Goal: Task Accomplishment & Management: Use online tool/utility

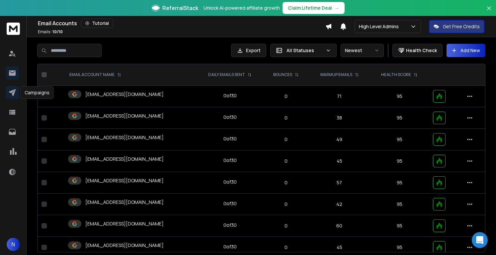
click at [15, 89] on icon at bounding box center [12, 93] width 8 height 8
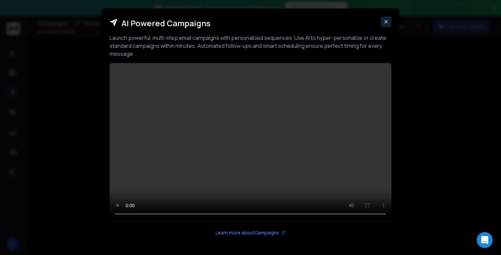
click at [383, 24] on icon at bounding box center [385, 21] width 5 height 5
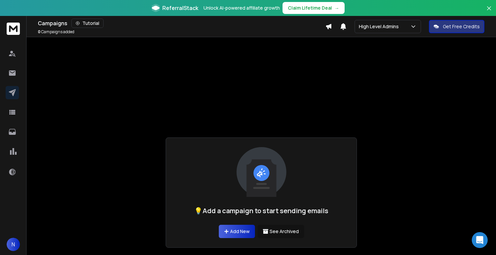
click at [237, 235] on link "Add New" at bounding box center [237, 231] width 36 height 13
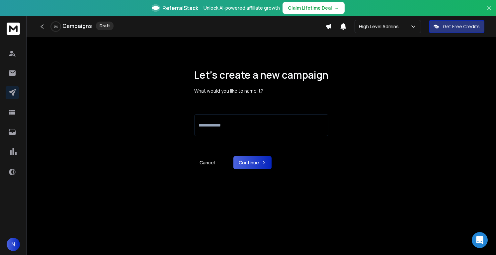
click at [239, 124] on input at bounding box center [261, 125] width 134 height 22
type input "**********"
click at [256, 162] on button "Continue" at bounding box center [253, 162] width 38 height 13
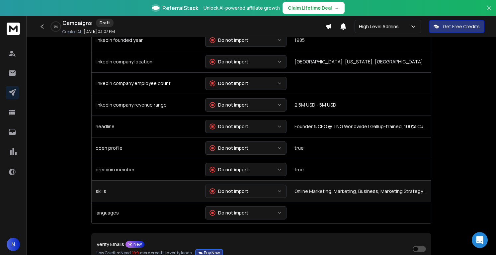
scroll to position [763, 0]
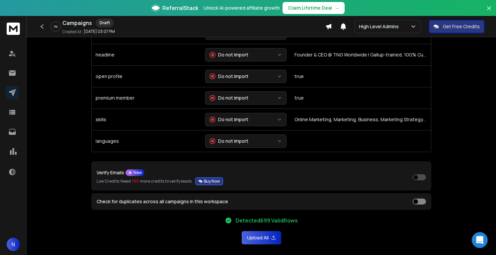
click at [249, 236] on button "Upload All" at bounding box center [262, 237] width 40 height 13
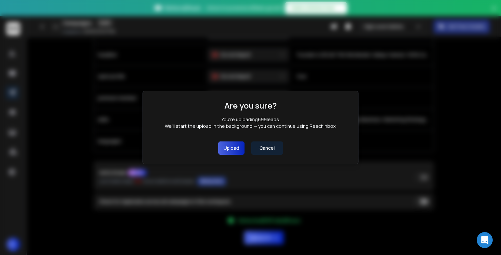
click at [233, 152] on button "Upload" at bounding box center [231, 148] width 26 height 13
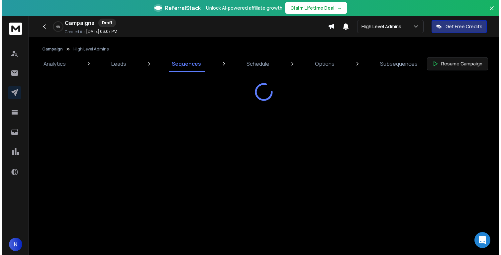
scroll to position [16, 0]
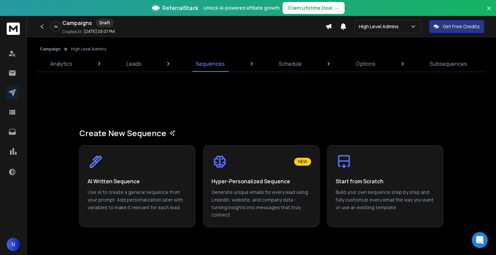
click at [223, 155] on div "NEW Hyper-Personalized Sequence Generate unique emails for every lead using Lin…" at bounding box center [261, 186] width 115 height 81
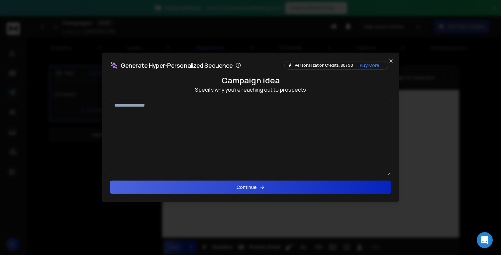
drag, startPoint x: 390, startPoint y: 59, endPoint x: 382, endPoint y: 61, distance: 8.3
click at [390, 59] on icon "button" at bounding box center [390, 60] width 5 height 5
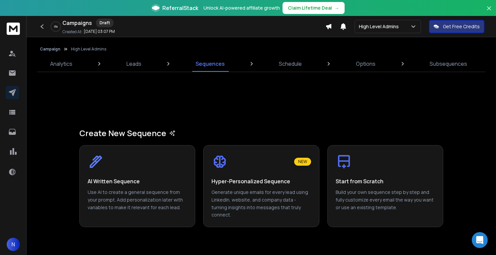
click at [251, 178] on h3 "Hyper-Personalized Sequence" at bounding box center [251, 181] width 79 height 7
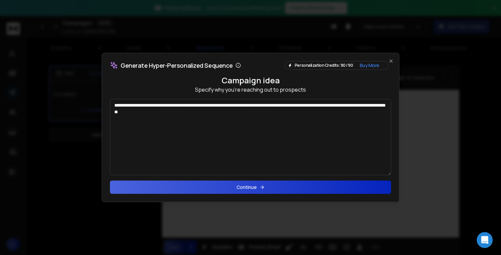
type textarea "**********"
click at [254, 192] on button "Continue" at bounding box center [250, 187] width 281 height 13
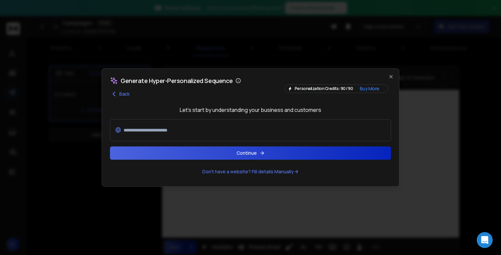
click at [196, 130] on input "url" at bounding box center [250, 130] width 281 height 22
paste input "**********"
type input "**********"
click at [241, 152] on button "Continue" at bounding box center [250, 153] width 281 height 13
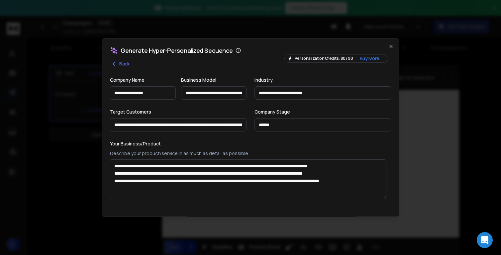
scroll to position [36, 0]
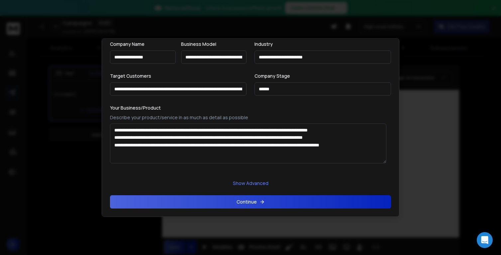
click at [239, 202] on button "Continue" at bounding box center [250, 201] width 281 height 13
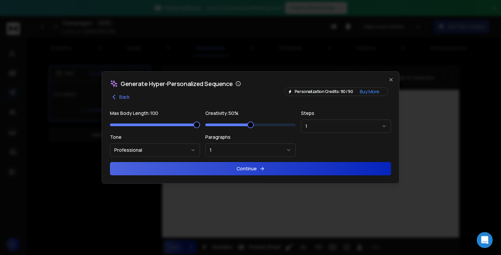
click at [350, 128] on body "ReferralStack Unlock AI-powered affiliate growth Lifetime Deals available! Clai…" at bounding box center [248, 111] width 496 height 255
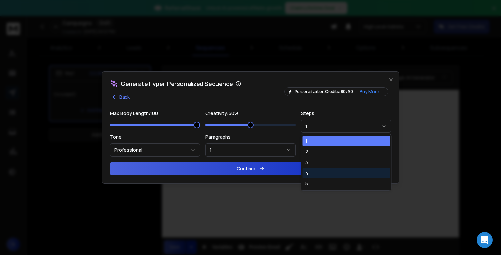
select select "*"
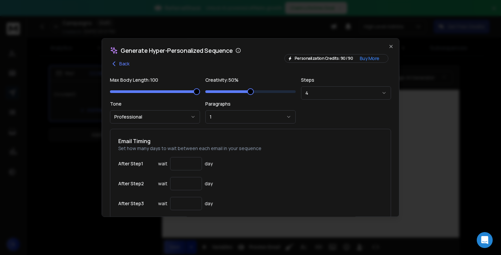
scroll to position [29, 0]
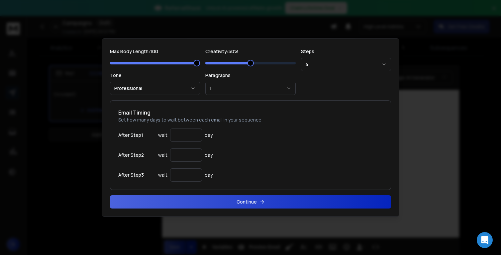
click at [183, 136] on input "After Step 1" at bounding box center [186, 135] width 32 height 13
type input "*"
click at [195, 154] on input "After Step 2" at bounding box center [186, 155] width 32 height 13
type input "*"
click at [188, 172] on input "After Step 3" at bounding box center [186, 174] width 32 height 13
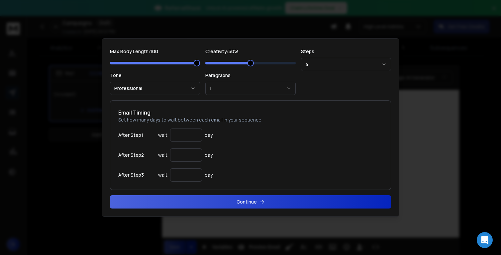
type input "*"
click at [253, 203] on button "Continue" at bounding box center [250, 201] width 281 height 13
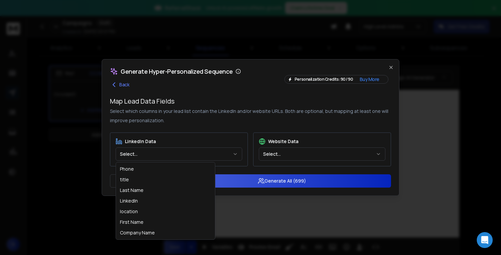
click at [174, 156] on body "ReferralStack Unlock AI-powered affiliate growth Lifetime Deals available! Clai…" at bounding box center [248, 111] width 496 height 255
select select "********"
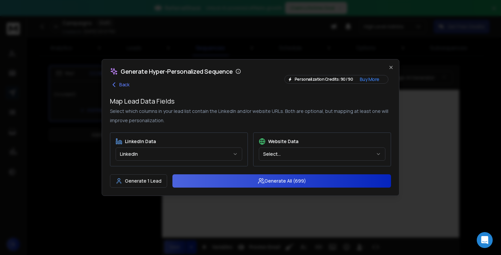
click at [187, 155] on body "ReferralStack Unlock AI-powered affiliate growth Lifetime Deals available! Clai…" at bounding box center [248, 111] width 496 height 255
click at [278, 155] on body "ReferralStack Unlock AI-powered affiliate growth Lifetime Deals available! Clai…" at bounding box center [248, 111] width 496 height 255
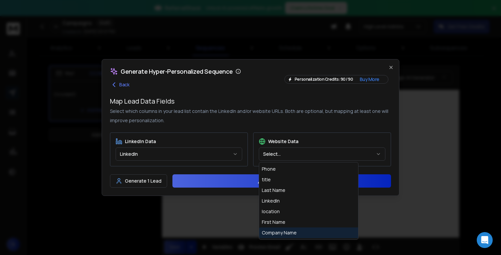
select select "**********"
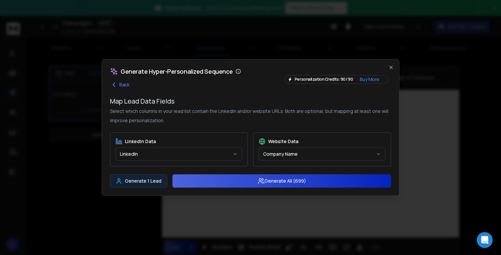
click at [151, 183] on span "Generate 1 Lead" at bounding box center [143, 181] width 37 height 7
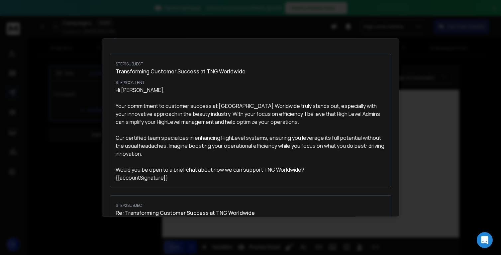
scroll to position [0, 0]
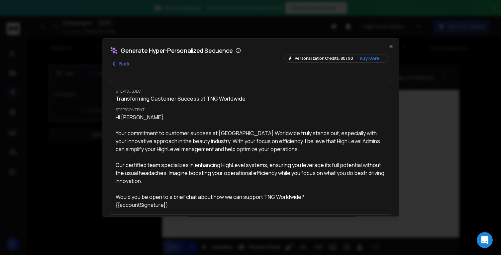
click at [388, 46] on icon "button" at bounding box center [390, 46] width 5 height 5
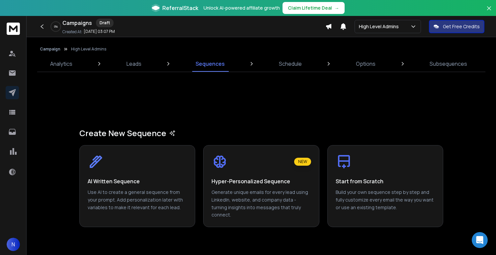
click at [231, 155] on div "NEW Hyper-Personalized Sequence Generate unique emails for every lead using Lin…" at bounding box center [261, 186] width 115 height 81
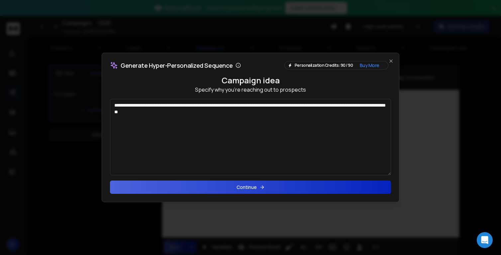
click at [224, 187] on button "Continue" at bounding box center [250, 187] width 281 height 13
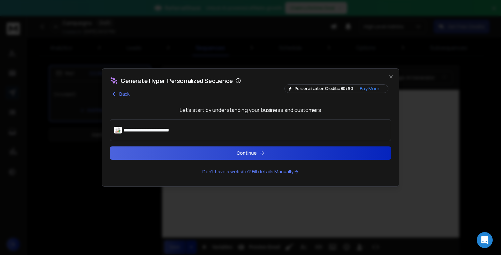
click at [237, 152] on button "Continue" at bounding box center [250, 153] width 281 height 13
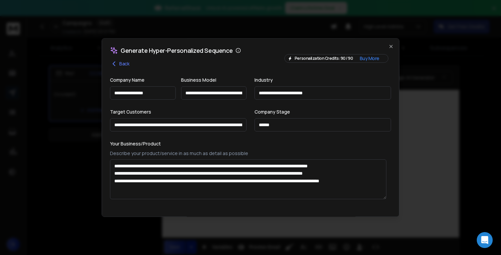
scroll to position [36, 0]
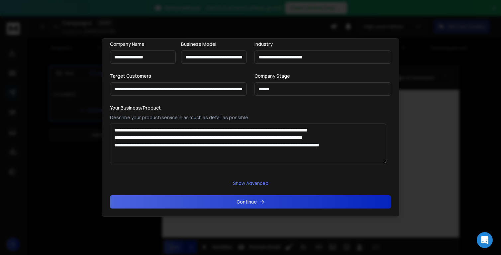
click at [244, 207] on button "Continue" at bounding box center [250, 201] width 281 height 13
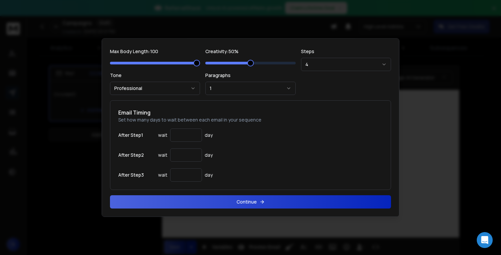
scroll to position [29, 0]
click at [245, 203] on button "Continue" at bounding box center [250, 201] width 281 height 13
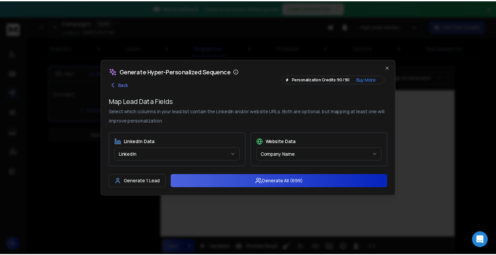
scroll to position [0, 0]
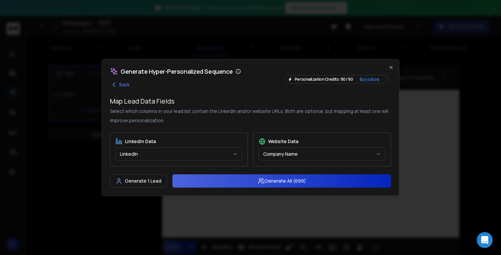
click at [237, 180] on button "Generate All ( 699 )" at bounding box center [281, 180] width 219 height 13
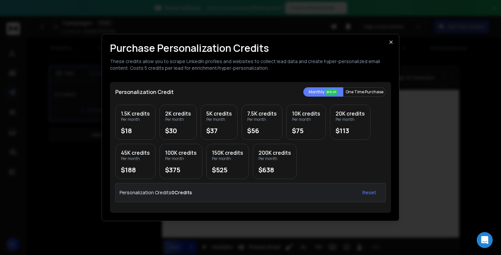
click at [390, 42] on icon "button" at bounding box center [390, 42] width 5 height 5
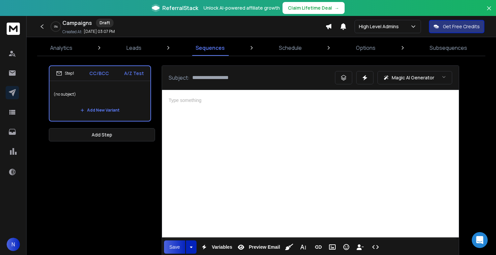
click at [205, 48] on p "Sequences" at bounding box center [210, 48] width 29 height 8
